Goal: Navigation & Orientation: Understand site structure

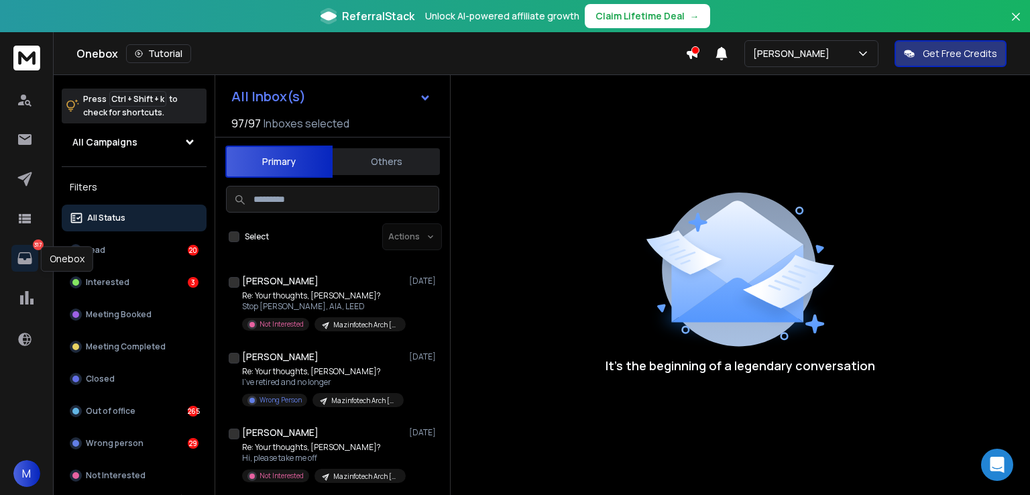
click at [19, 255] on icon at bounding box center [25, 258] width 16 height 16
click at [29, 137] on icon at bounding box center [24, 139] width 13 height 11
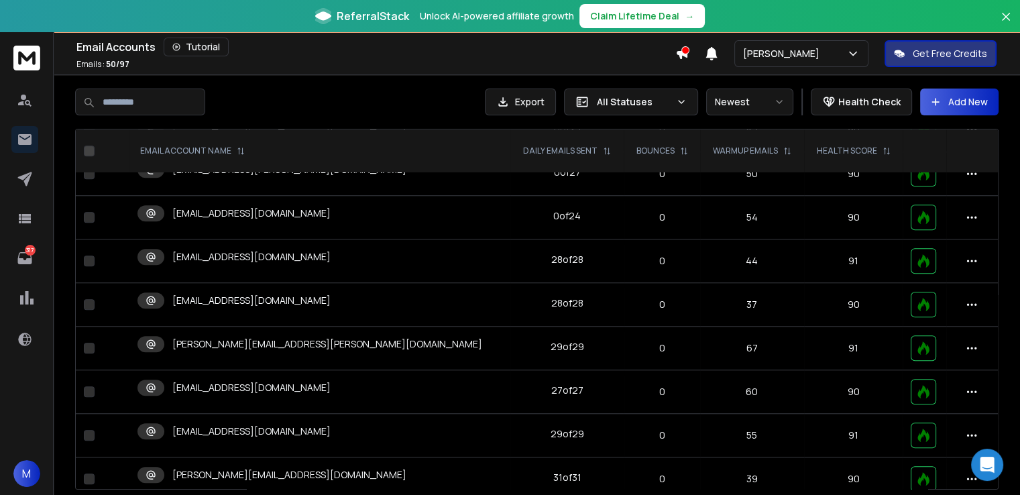
scroll to position [1542, 0]
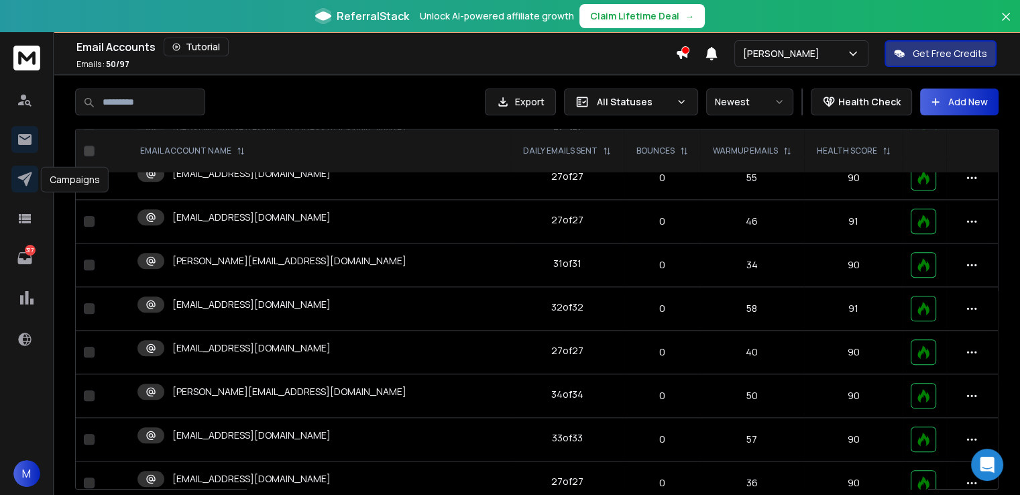
click at [21, 181] on icon at bounding box center [25, 179] width 16 height 16
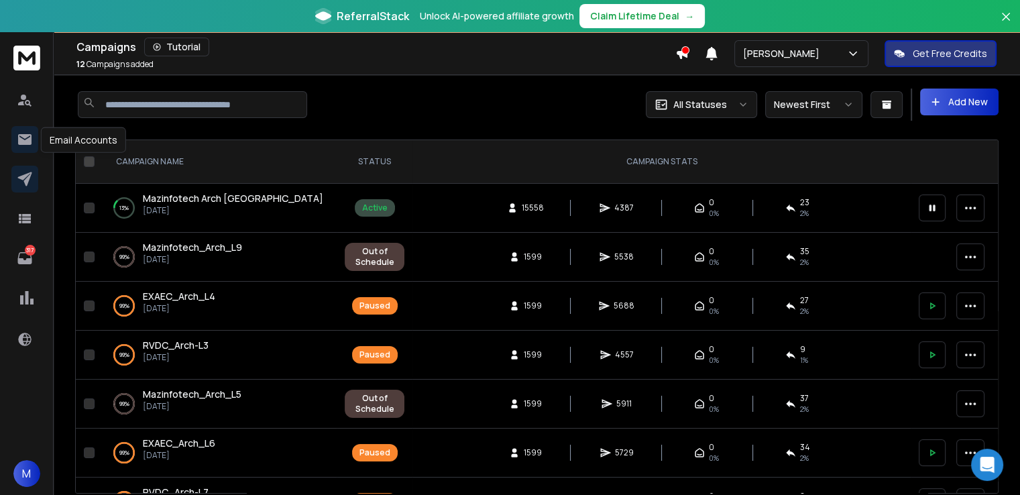
click at [27, 135] on icon at bounding box center [24, 139] width 13 height 11
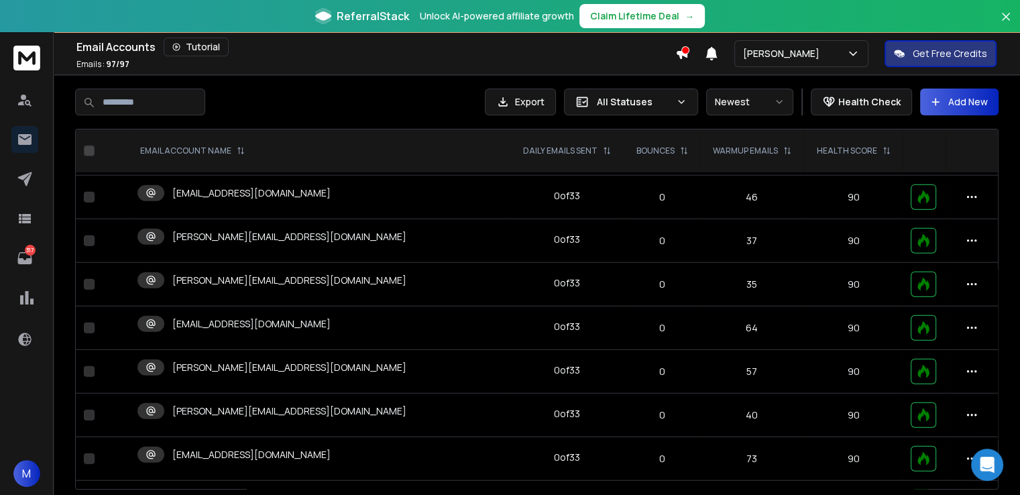
scroll to position [2961, 0]
